Goal: Navigation & Orientation: Understand site structure

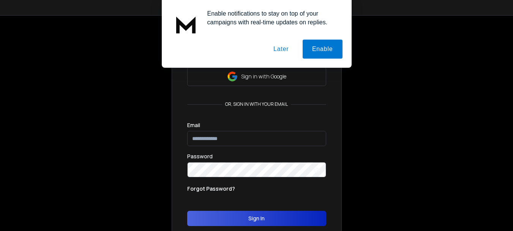
click at [279, 49] on button "Later" at bounding box center [281, 49] width 34 height 19
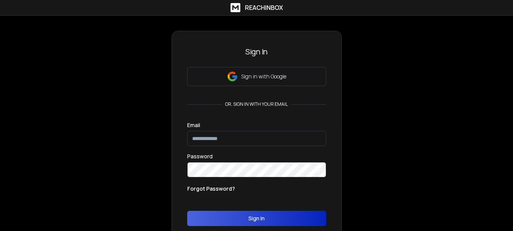
click at [219, 135] on input "email" at bounding box center [256, 138] width 139 height 15
paste input "**********"
type input "**********"
click at [231, 218] on button "Sign In" at bounding box center [256, 218] width 139 height 15
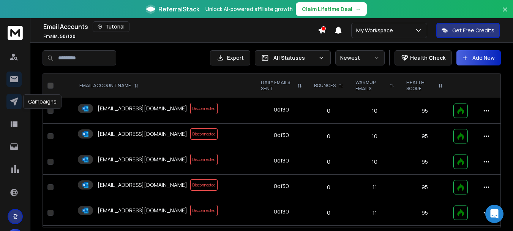
click at [15, 98] on icon at bounding box center [14, 101] width 9 height 9
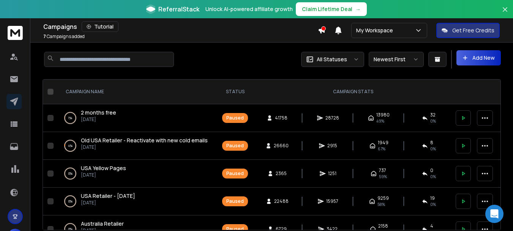
click at [17, 31] on icon at bounding box center [15, 33] width 15 height 14
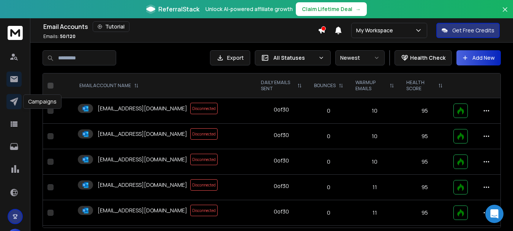
click at [15, 102] on icon at bounding box center [14, 102] width 8 height 8
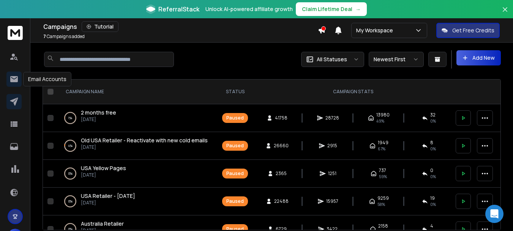
click at [11, 78] on icon at bounding box center [14, 79] width 8 height 6
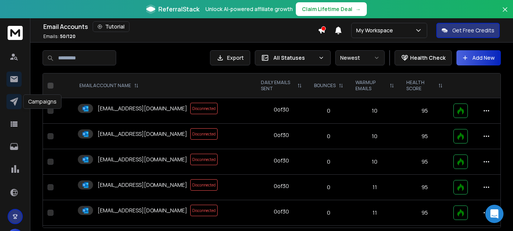
click at [9, 99] on link at bounding box center [13, 101] width 15 height 15
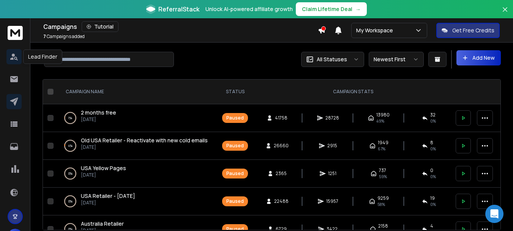
click at [14, 54] on circle at bounding box center [13, 55] width 3 height 3
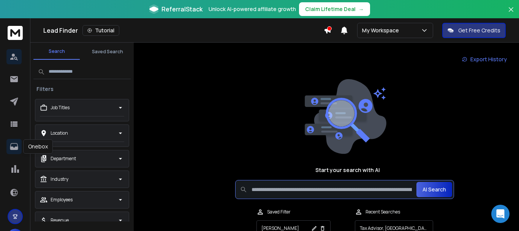
click at [11, 146] on icon at bounding box center [14, 146] width 9 height 9
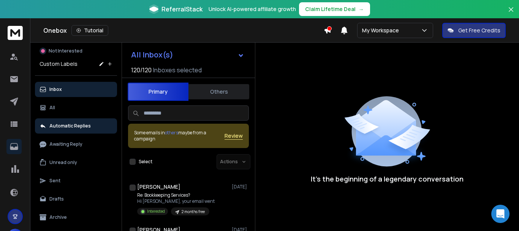
scroll to position [224, 0]
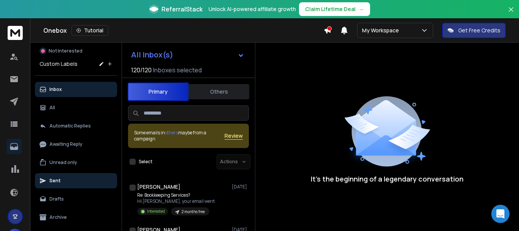
click at [59, 178] on p "Sent" at bounding box center [54, 181] width 11 height 6
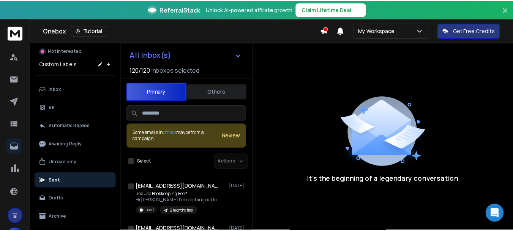
scroll to position [0, 0]
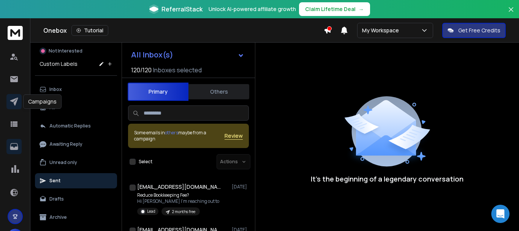
click at [18, 95] on link at bounding box center [13, 101] width 15 height 15
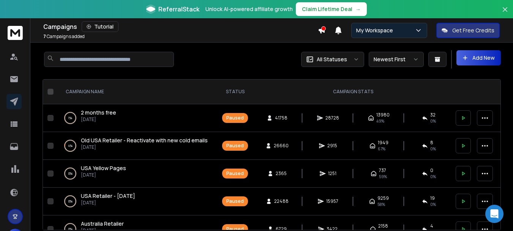
click at [388, 27] on p "My Workspace" at bounding box center [377, 31] width 40 height 8
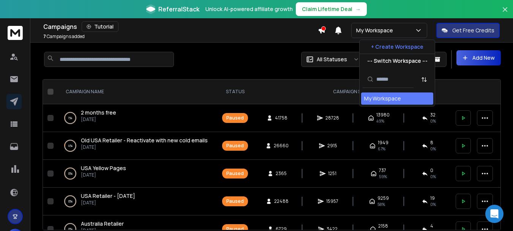
click at [225, 30] on div "Campaigns Tutorial" at bounding box center [180, 26] width 275 height 11
